Goal: Task Accomplishment & Management: Manage account settings

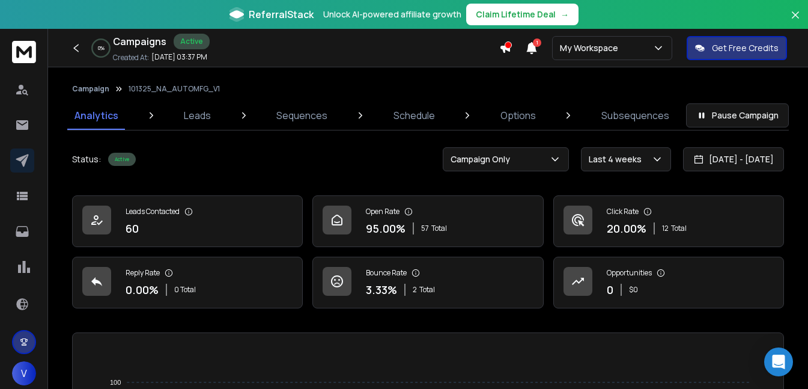
scroll to position [240, 0]
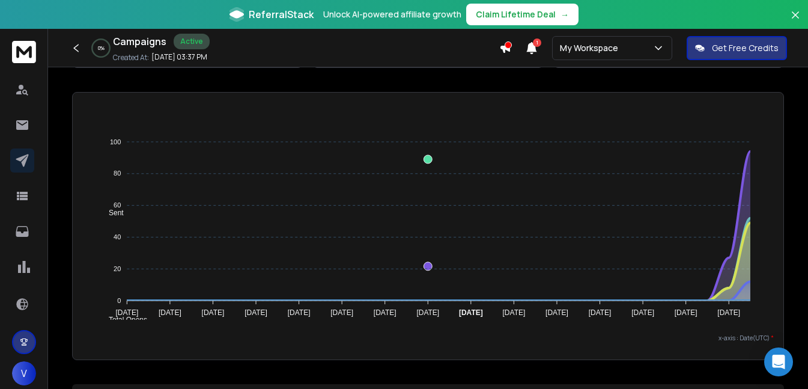
click at [65, 21] on div "ReferralStack Unlock AI-powered affiliate growth Lifetime Deals available! Clai…" at bounding box center [404, 14] width 808 height 29
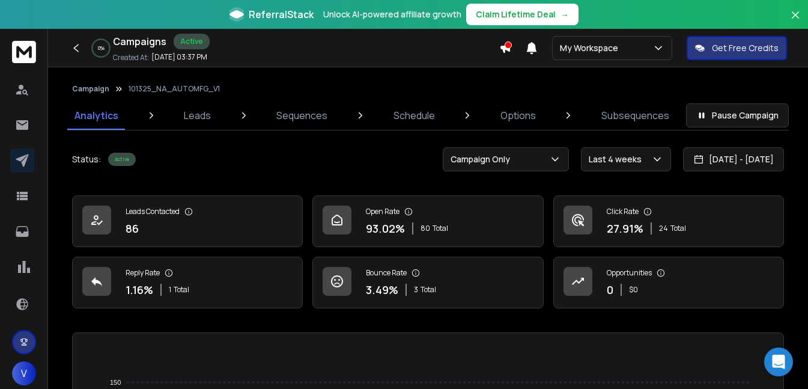
click at [206, 118] on p "Leads" at bounding box center [197, 115] width 27 height 14
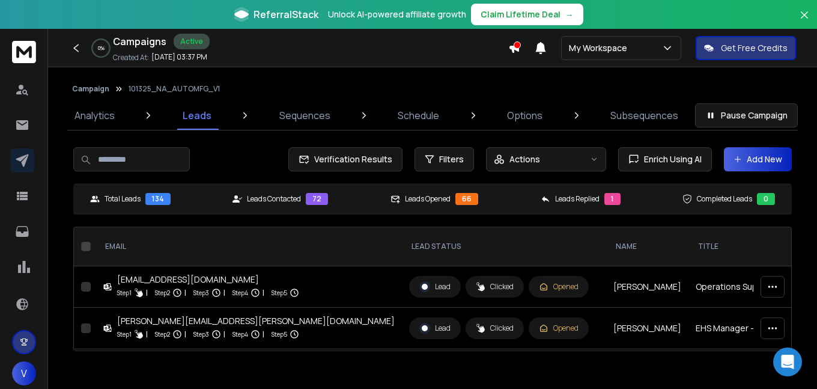
click at [544, 158] on div "Actions" at bounding box center [539, 159] width 91 height 12
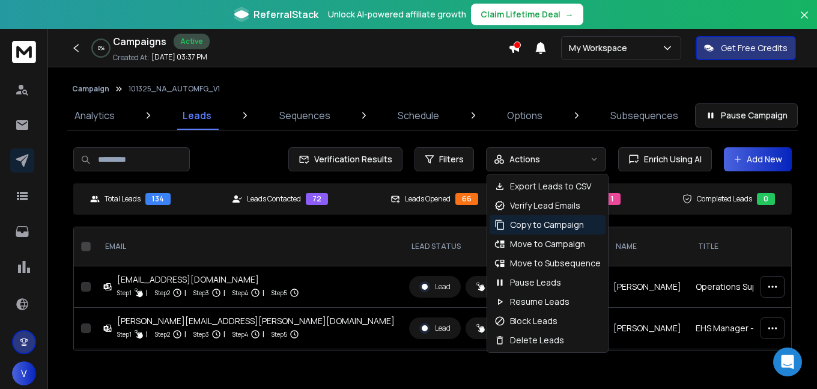
click at [463, 163] on span "Filters" at bounding box center [451, 159] width 25 height 12
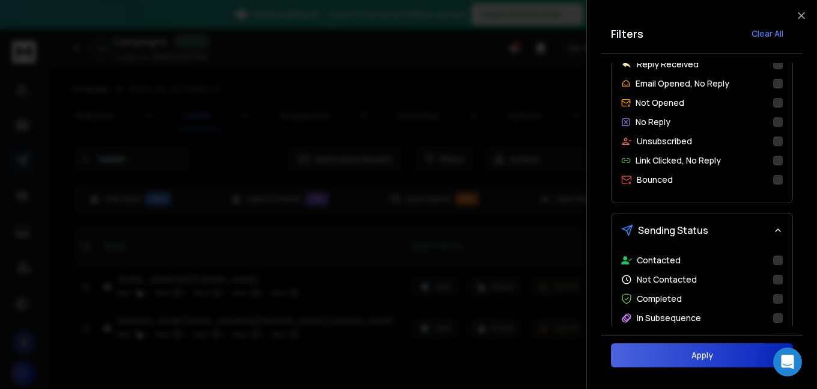
scroll to position [29, 0]
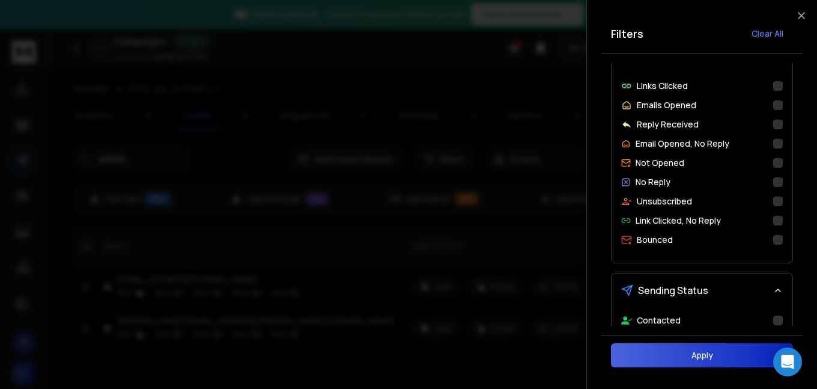
click at [773, 123] on button "Reply Received" at bounding box center [778, 125] width 10 height 10
click at [708, 354] on button "Apply" at bounding box center [702, 355] width 182 height 24
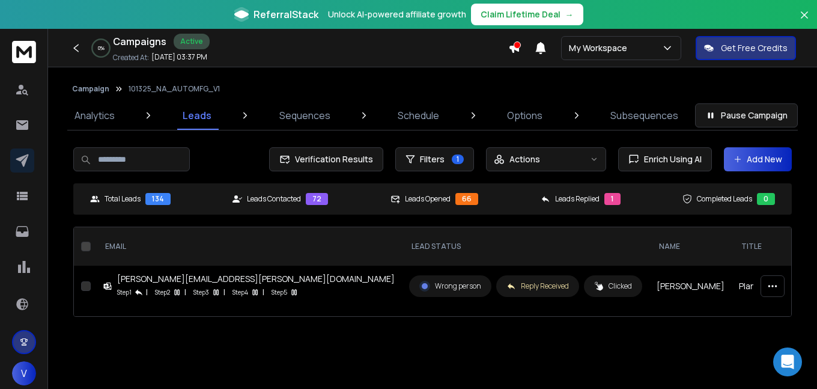
click at [419, 291] on div "Wrong person" at bounding box center [450, 286] width 62 height 11
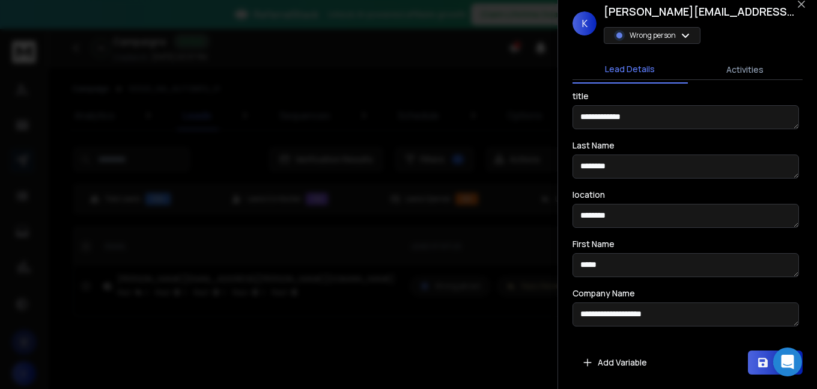
scroll to position [0, 0]
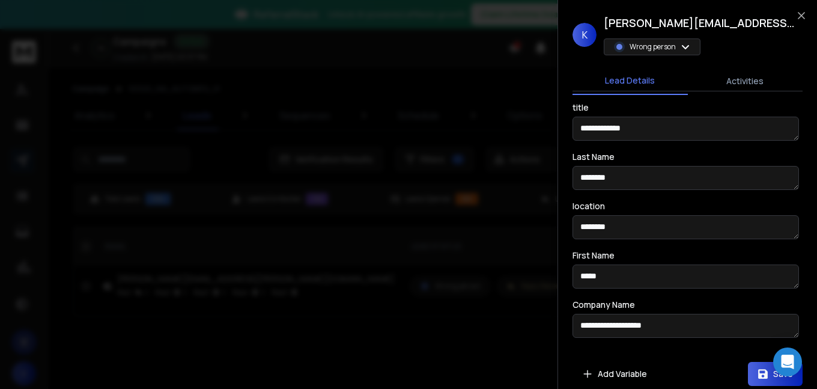
click at [800, 16] on icon "button" at bounding box center [801, 16] width 12 height 12
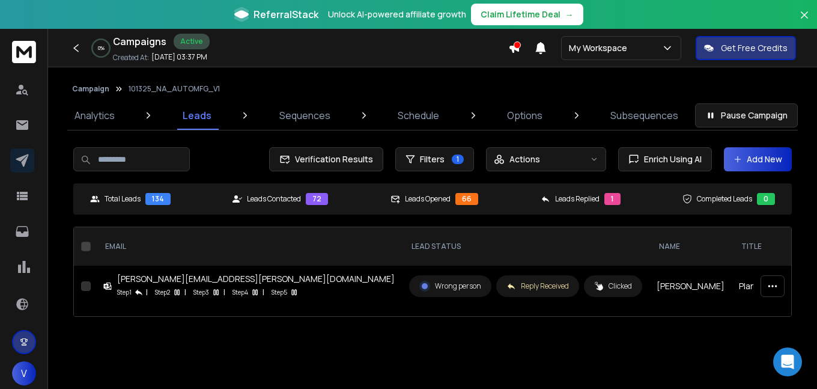
click at [766, 291] on icon "button" at bounding box center [771, 286] width 11 height 11
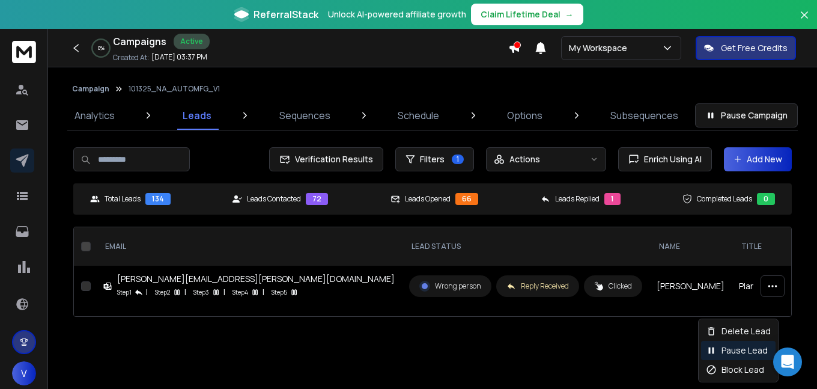
click at [738, 352] on p "Pause Lead" at bounding box center [744, 350] width 46 height 12
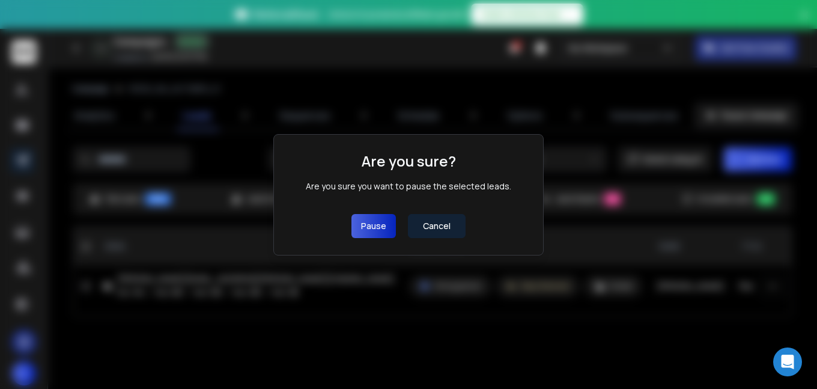
click at [379, 230] on button "Pause" at bounding box center [373, 226] width 44 height 24
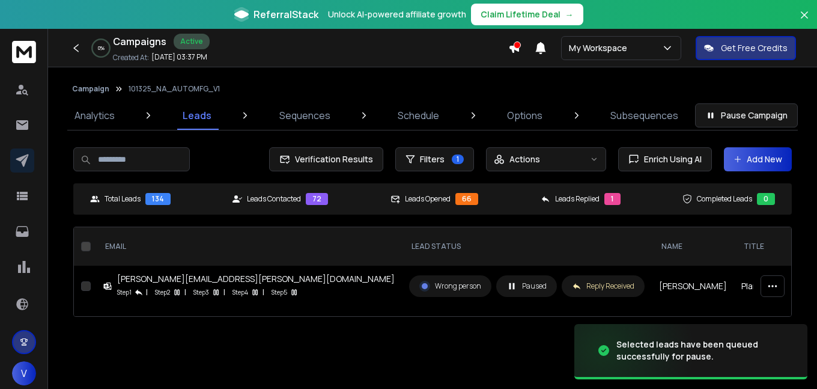
click at [405, 306] on td "Wrong person Paused Reply Received" at bounding box center [527, 286] width 250 height 41
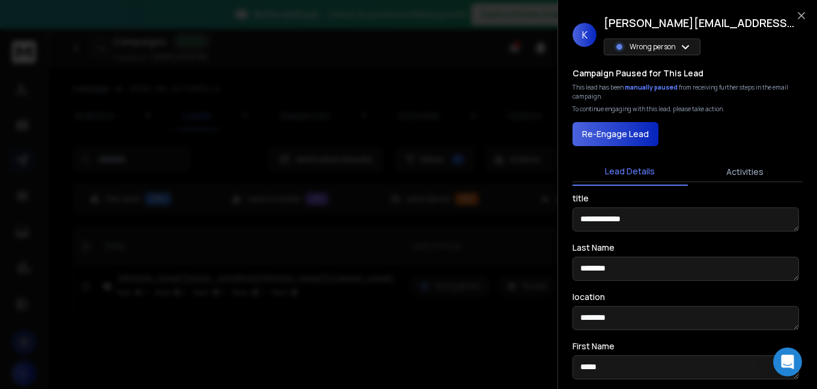
click at [798, 12] on icon "button" at bounding box center [801, 16] width 12 height 12
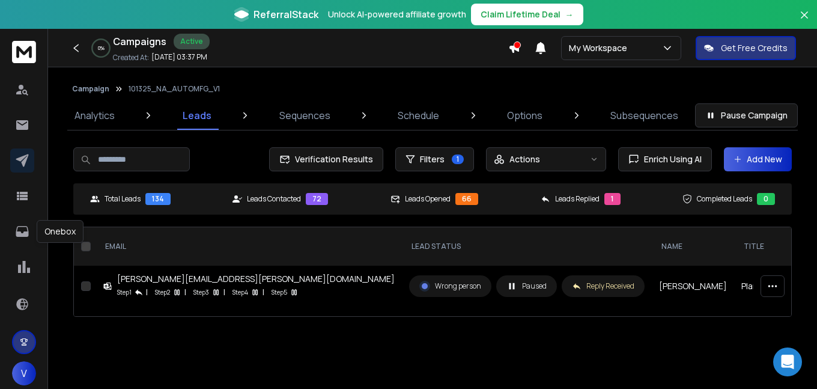
click at [29, 232] on icon at bounding box center [22, 231] width 14 height 14
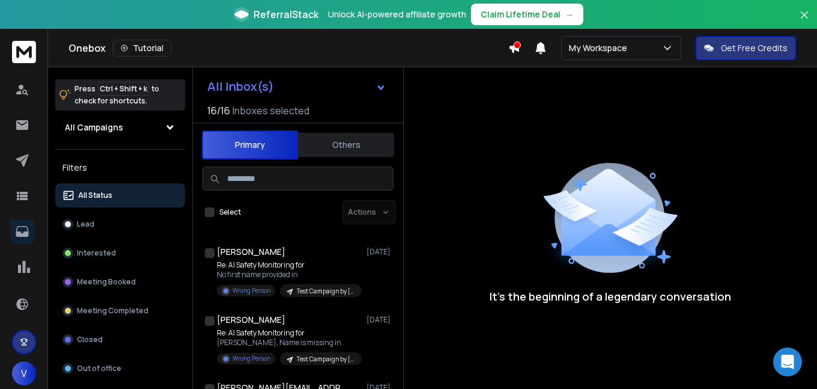
click at [167, 127] on icon at bounding box center [170, 127] width 11 height 11
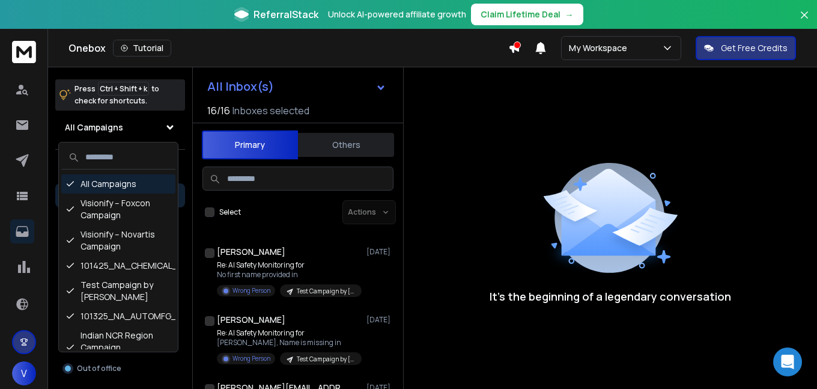
click at [71, 182] on icon at bounding box center [70, 184] width 10 height 10
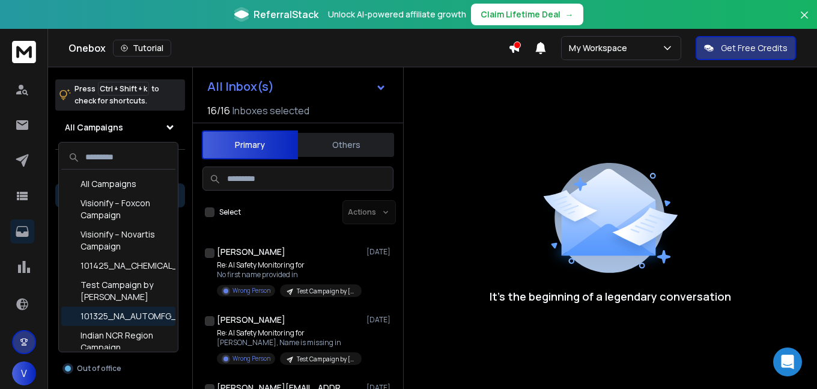
click at [68, 317] on span at bounding box center [70, 316] width 8 height 8
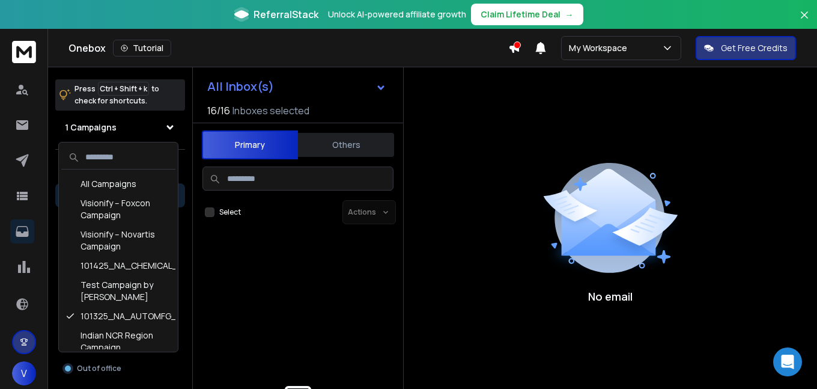
click at [224, 342] on div "No Emails" at bounding box center [298, 380] width 201 height 288
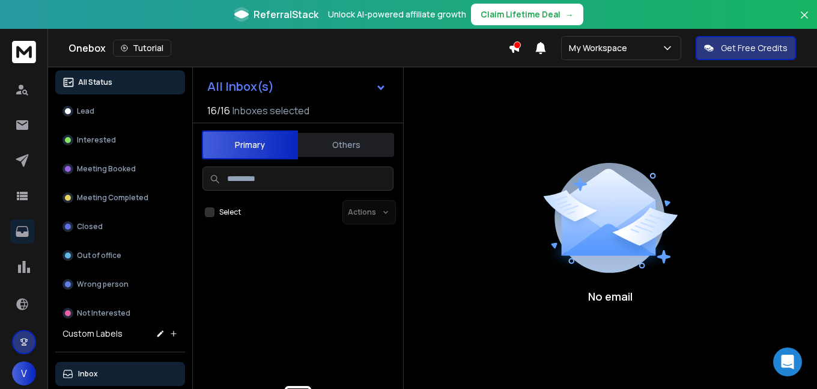
scroll to position [132, 0]
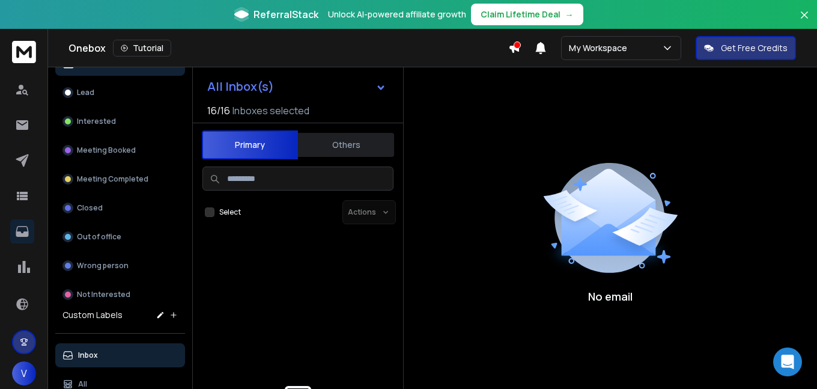
click at [109, 264] on p "Wrong person" at bounding box center [103, 266] width 52 height 10
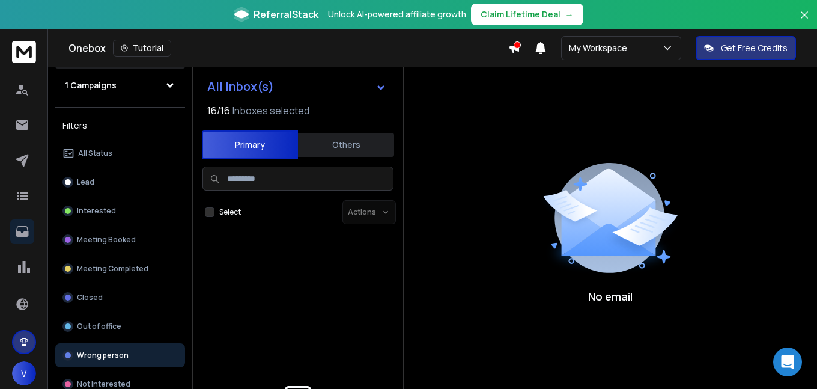
scroll to position [35, 0]
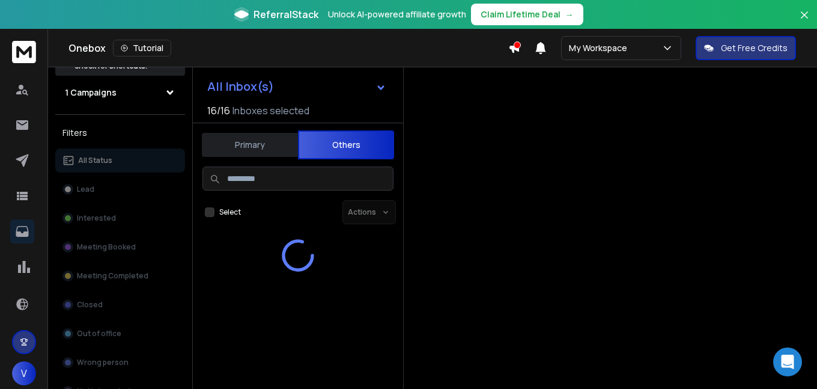
click at [338, 144] on button "Others" at bounding box center [346, 144] width 96 height 29
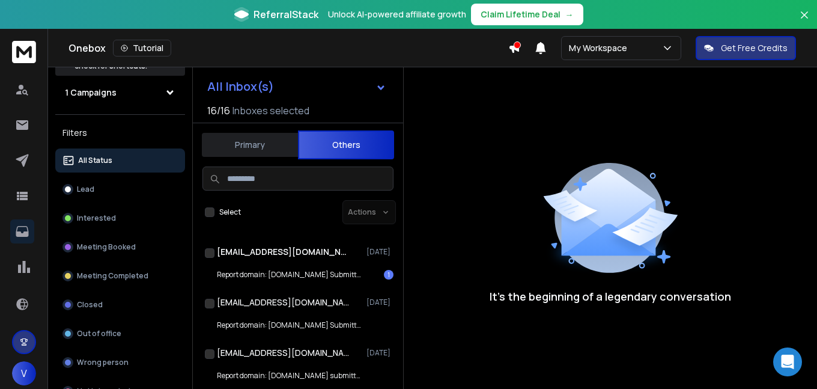
click at [322, 263] on div "Report domain: visionifymail.com Submitter: mimecast.org 1" at bounding box center [305, 269] width 177 height 19
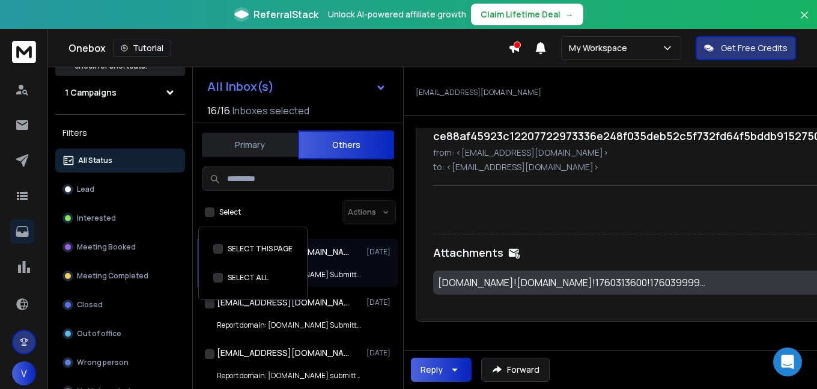
scroll to position [0, 0]
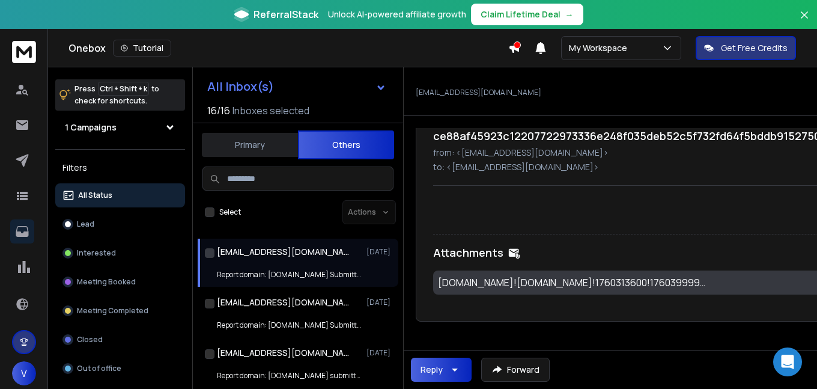
click at [168, 124] on icon at bounding box center [170, 127] width 11 height 11
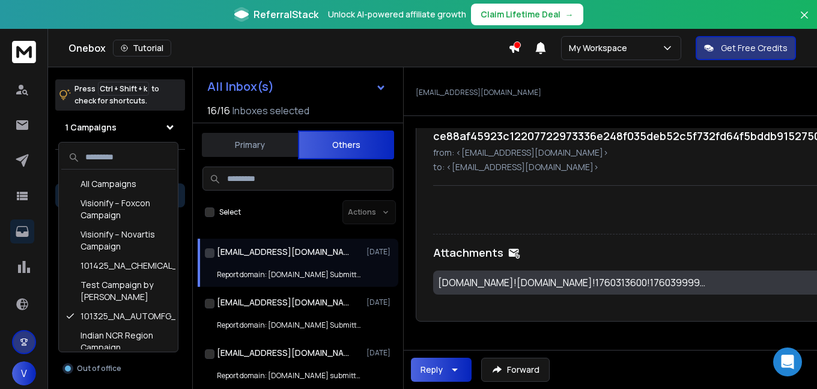
click at [268, 147] on button "Primary" at bounding box center [250, 145] width 96 height 26
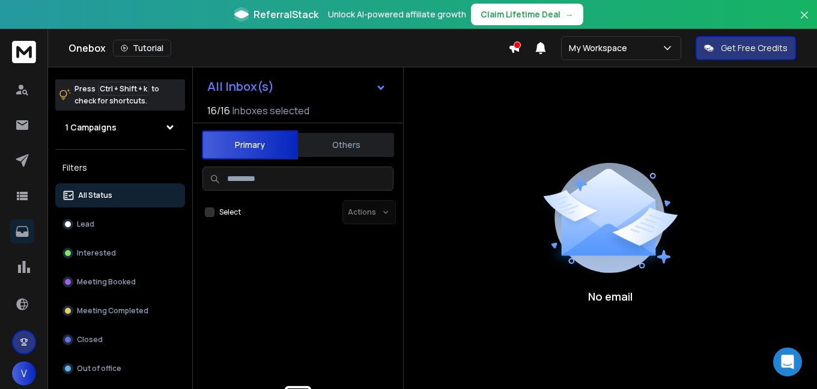
click at [362, 142] on button "Others" at bounding box center [346, 145] width 96 height 26
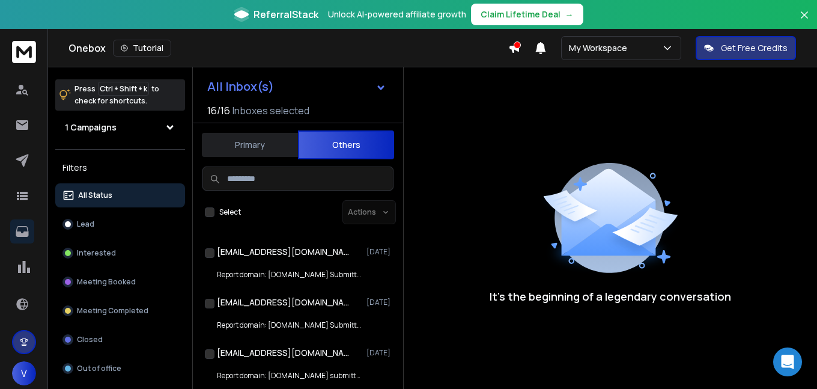
click at [398, 249] on div "no-reply@us-1.mimecastreport.com 14 Oct Report domain: visionifymail.com Submit…" at bounding box center [298, 380] width 210 height 288
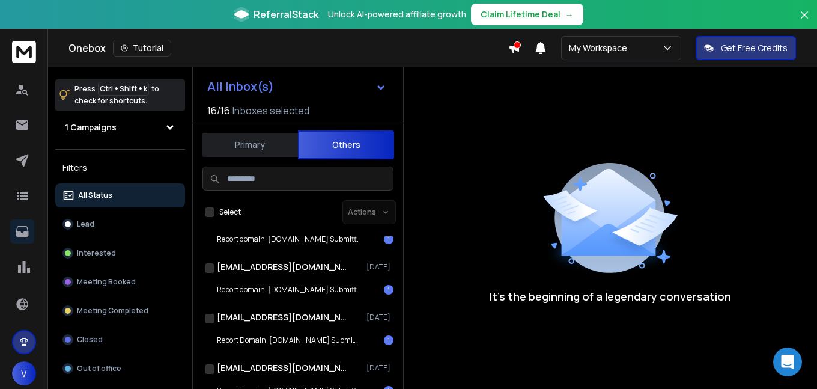
scroll to position [445, 0]
